Goal: Task Accomplishment & Management: Manage account settings

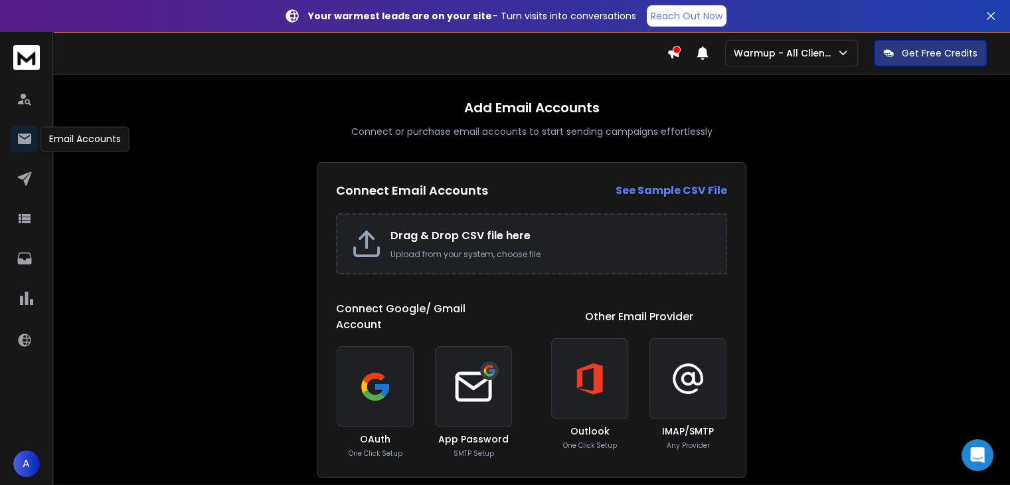
click at [17, 133] on icon at bounding box center [25, 139] width 16 height 16
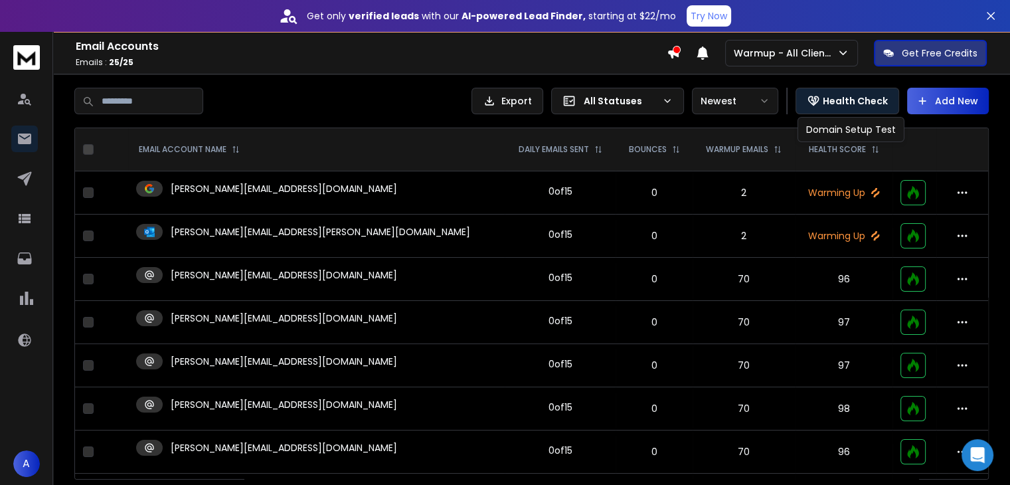
click at [845, 107] on p "Health Check" at bounding box center [855, 100] width 65 height 13
click at [693, 234] on td "2" at bounding box center [744, 235] width 103 height 43
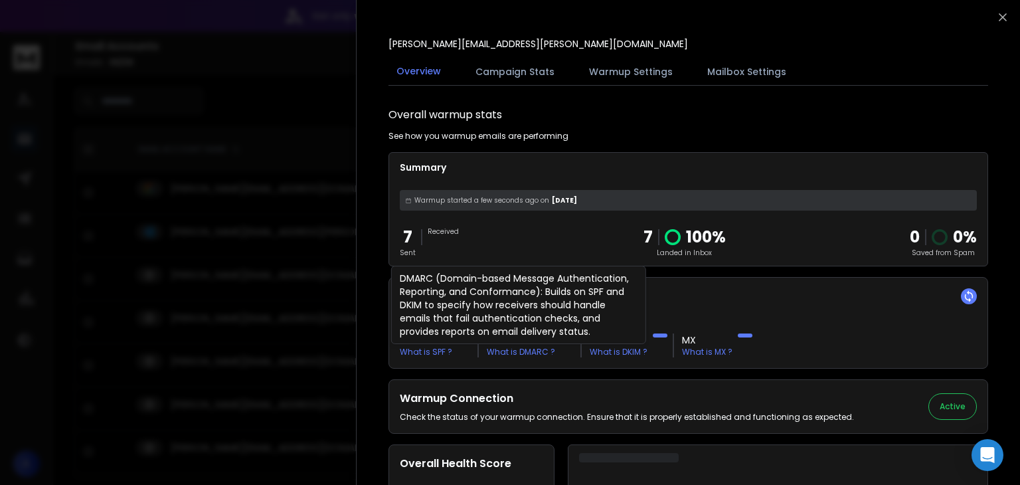
click at [305, 300] on div at bounding box center [510, 242] width 1020 height 485
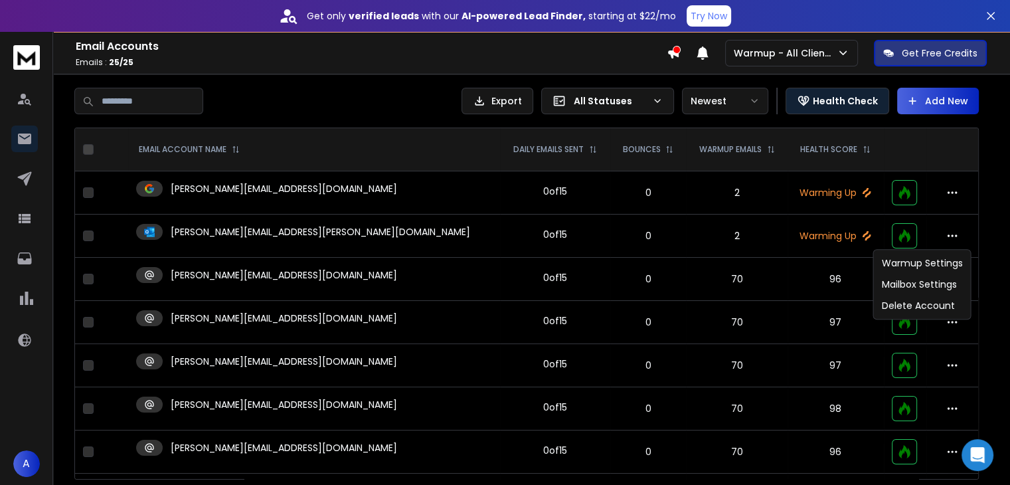
click at [948, 235] on icon at bounding box center [953, 235] width 10 height 2
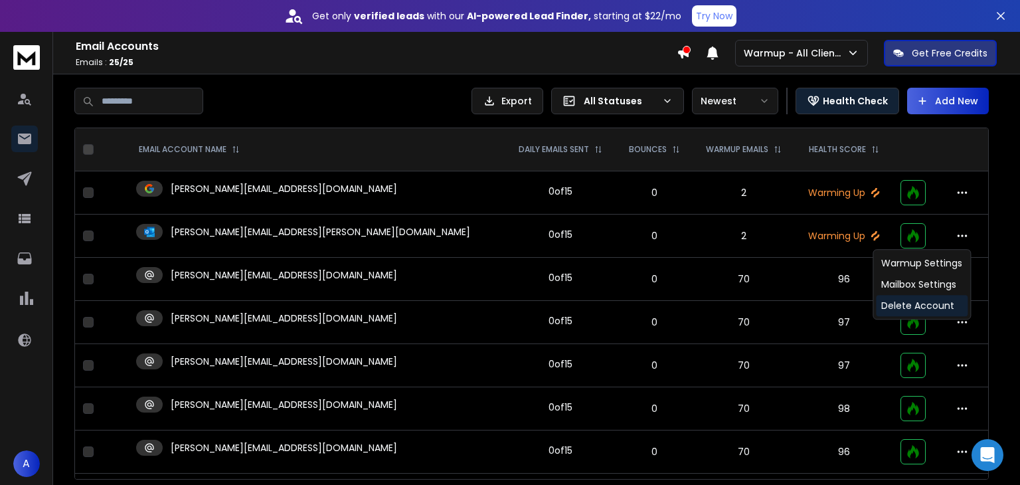
click at [917, 303] on div "Delete Account" at bounding box center [922, 305] width 92 height 21
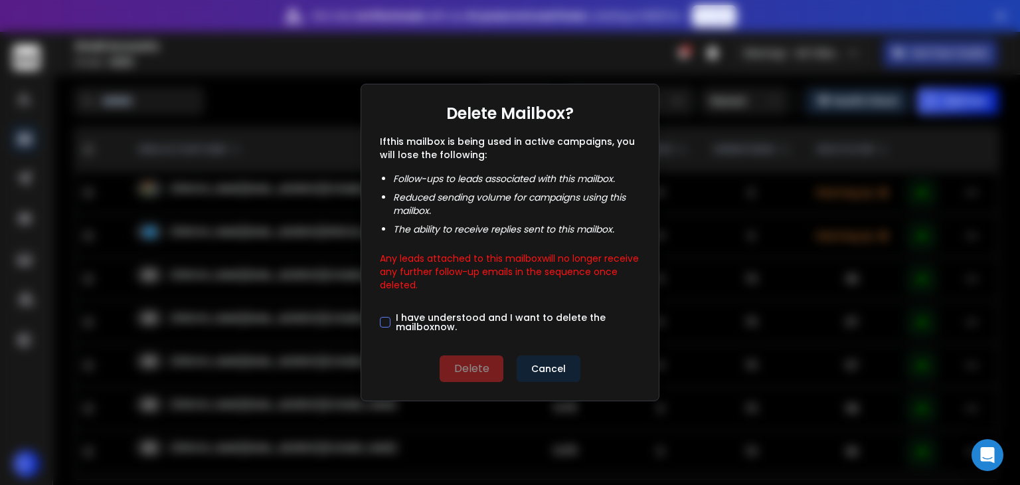
click at [471, 318] on label "I have understood and I want to delete the mailbox now." at bounding box center [518, 322] width 244 height 19
click at [390, 318] on button "I have understood and I want to delete the mailbox now." at bounding box center [385, 322] width 11 height 11
click at [473, 349] on div "Delete Mailbox? If this mailbox is being used in active campaigns, you will los…" at bounding box center [510, 242] width 260 height 279
click at [473, 367] on button "Delete" at bounding box center [472, 368] width 64 height 27
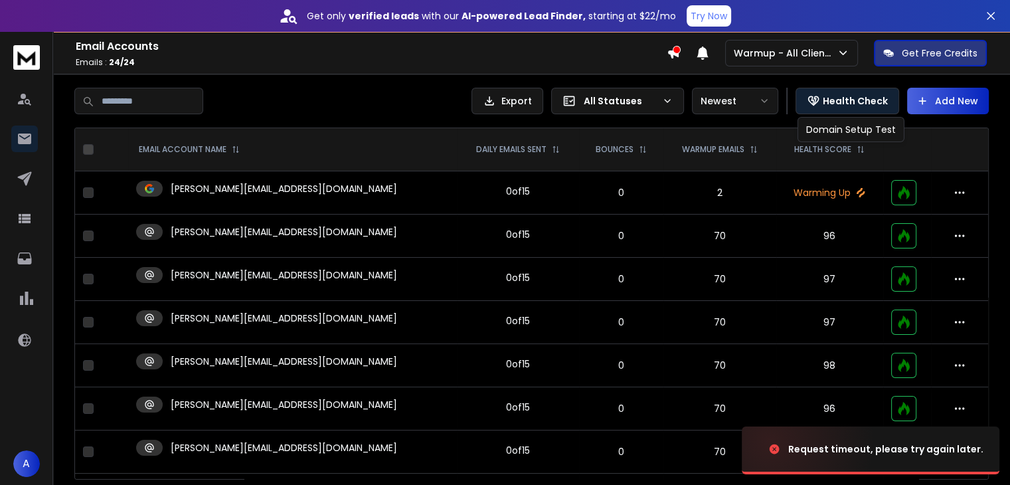
click at [862, 104] on p "Health Check" at bounding box center [855, 100] width 65 height 13
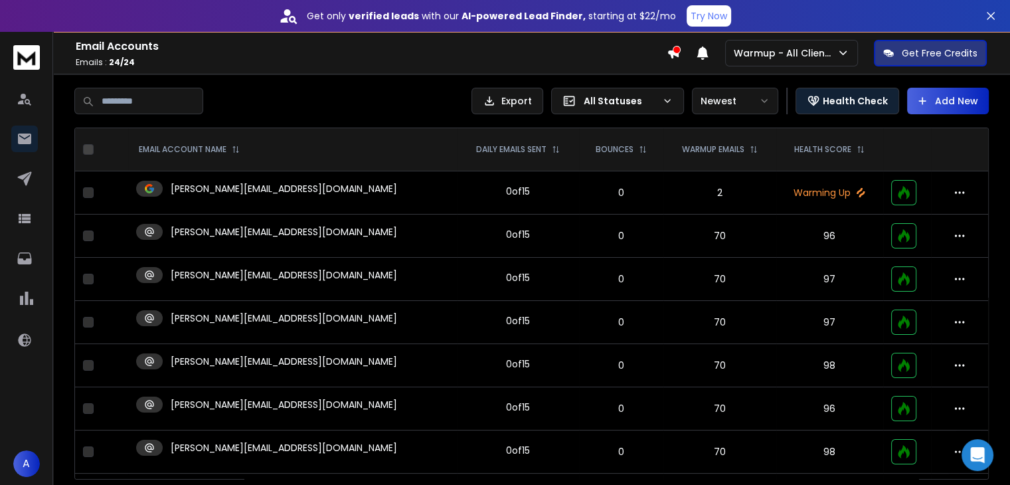
click at [945, 107] on button "Add New" at bounding box center [948, 101] width 82 height 27
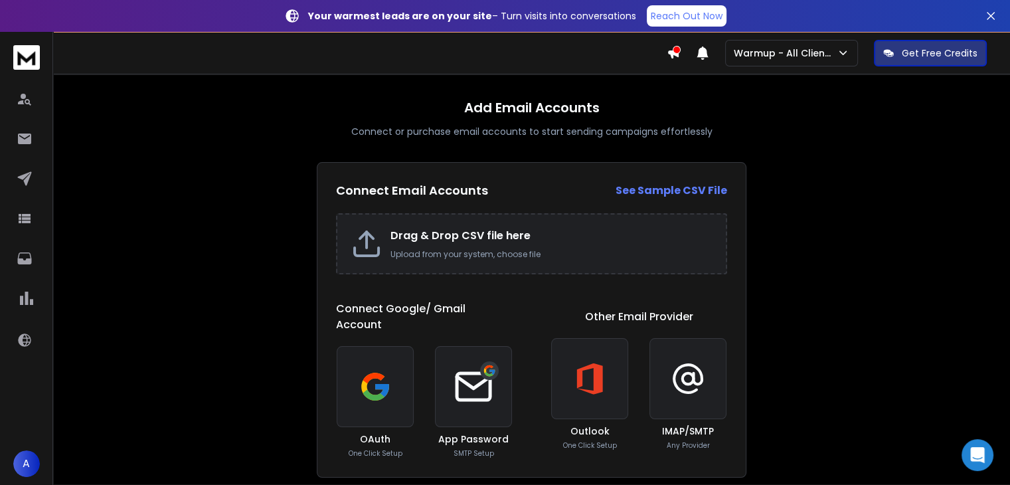
click at [592, 382] on icon at bounding box center [589, 378] width 26 height 31
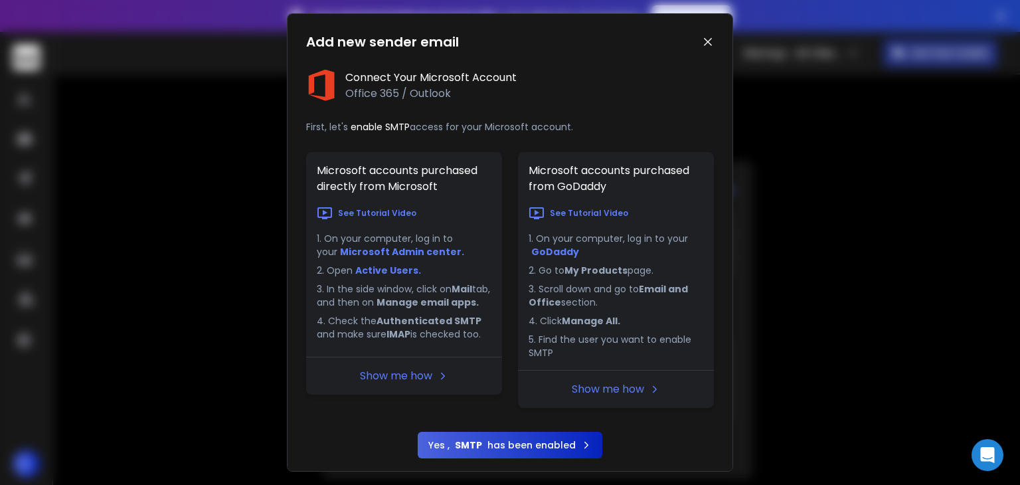
click at [482, 450] on b "SMTP" at bounding box center [468, 444] width 27 height 13
